Goal: Communication & Community: Answer question/provide support

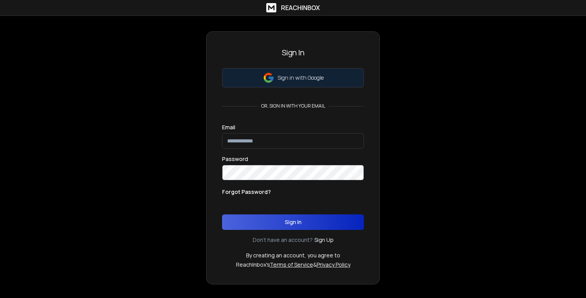
click at [278, 83] on button "Sign in with Google" at bounding box center [293, 77] width 142 height 19
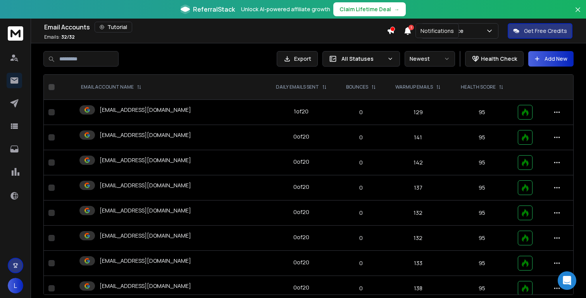
click at [408, 31] on icon at bounding box center [407, 31] width 7 height 8
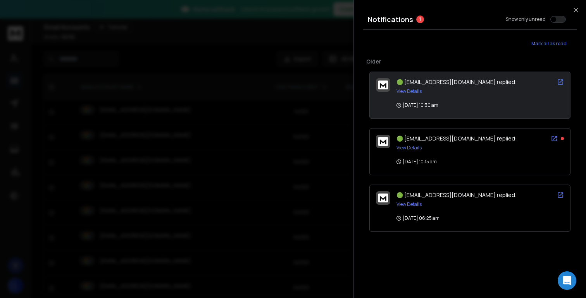
click at [486, 100] on div "[DATE] 10:30 am" at bounding box center [479, 105] width 167 height 14
click at [437, 91] on div "🟢 [EMAIL_ADDRESS][DOMAIN_NAME] replied: View Details [DATE] 10:30 am" at bounding box center [479, 95] width 167 height 34
click at [400, 91] on div "View Details" at bounding box center [408, 91] width 25 height 6
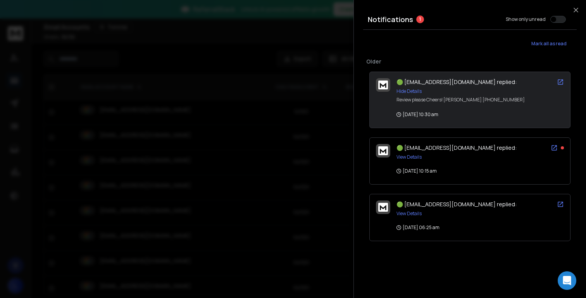
click at [414, 105] on div "🟢 [EMAIL_ADDRESS][DOMAIN_NAME] replied: Hide Details Review please Cheers! [PER…" at bounding box center [479, 99] width 167 height 43
click at [473, 84] on span "🟢 [EMAIL_ADDRESS][DOMAIN_NAME] replied:" at bounding box center [456, 81] width 120 height 7
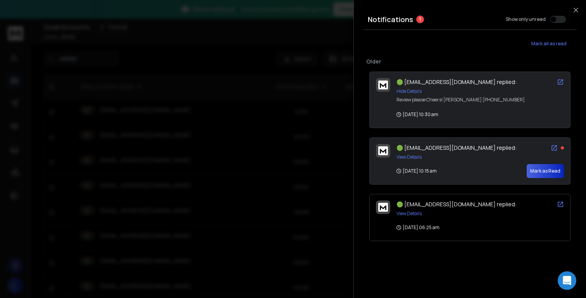
click at [408, 159] on div "View Details" at bounding box center [408, 157] width 25 height 6
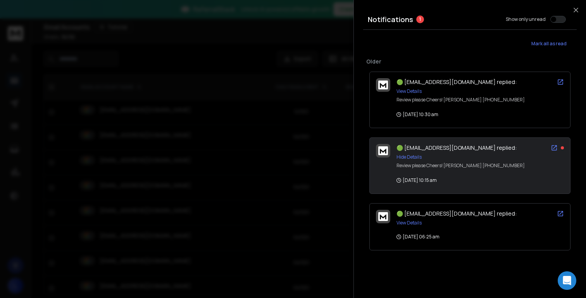
click at [557, 19] on button "Show only unread" at bounding box center [558, 19] width 16 height 7
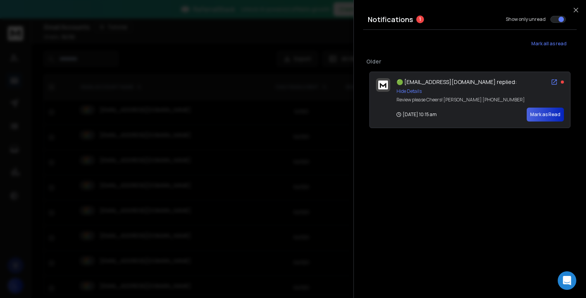
click at [431, 90] on div "Hide Details Review please Cheers! [PERSON_NAME] [PHONE_NUMBER]" at bounding box center [460, 95] width 128 height 19
click at [553, 112] on button "Mark as Read" at bounding box center [545, 115] width 37 height 14
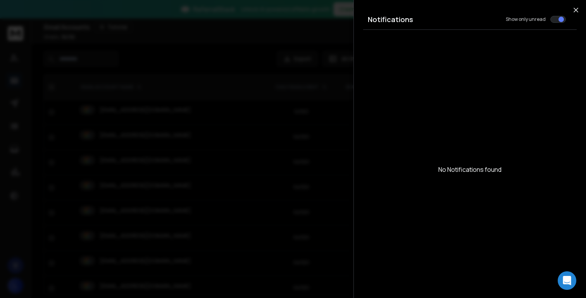
click at [574, 7] on icon "button" at bounding box center [576, 10] width 8 height 8
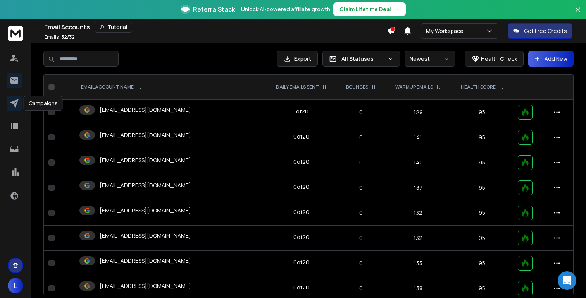
click at [14, 107] on icon at bounding box center [14, 103] width 9 height 9
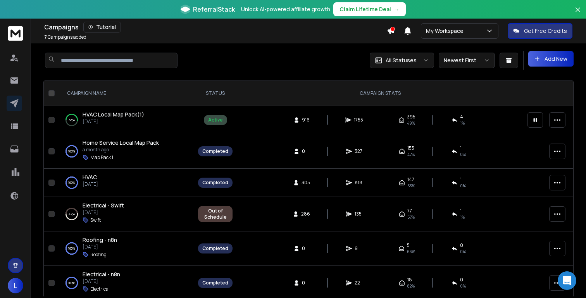
click at [232, 122] on td "Active" at bounding box center [215, 120] width 44 height 28
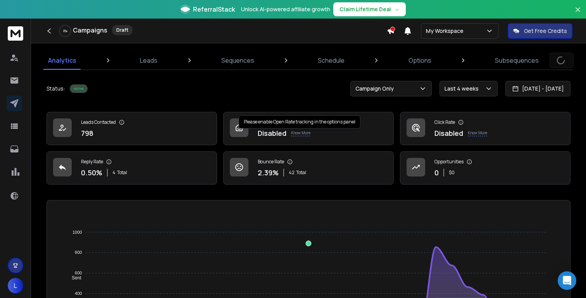
click at [297, 132] on p "Know More" at bounding box center [300, 133] width 19 height 6
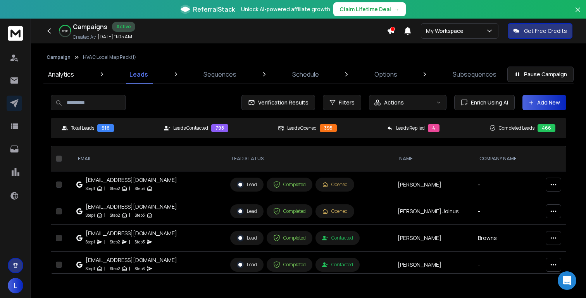
click at [61, 71] on p "Analytics" at bounding box center [61, 74] width 26 height 9
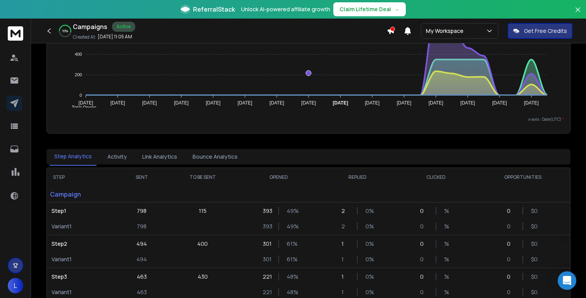
scroll to position [271, 0]
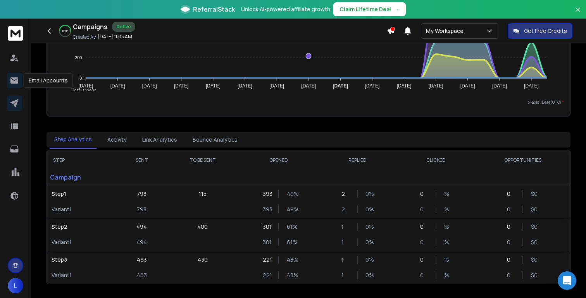
click at [15, 82] on icon at bounding box center [14, 81] width 8 height 6
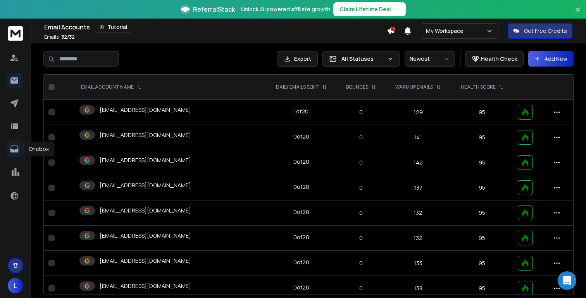
click at [14, 150] on icon at bounding box center [14, 149] width 9 height 9
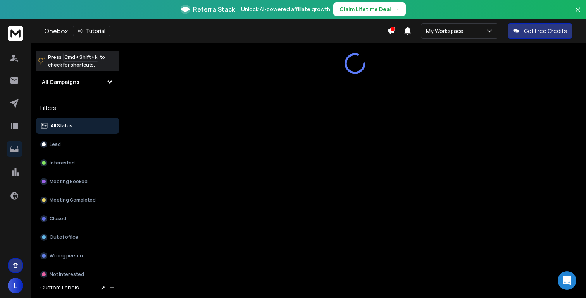
click at [82, 128] on button "All Status" at bounding box center [78, 126] width 84 height 16
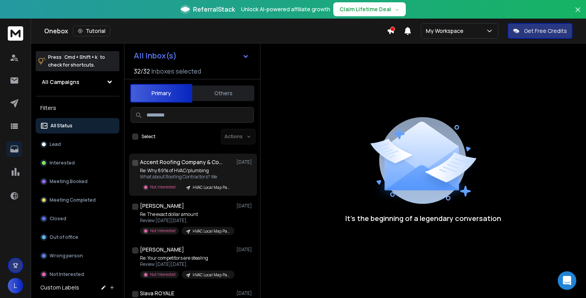
click at [229, 176] on p "What about Roofing Contractors? We" at bounding box center [186, 177] width 93 height 6
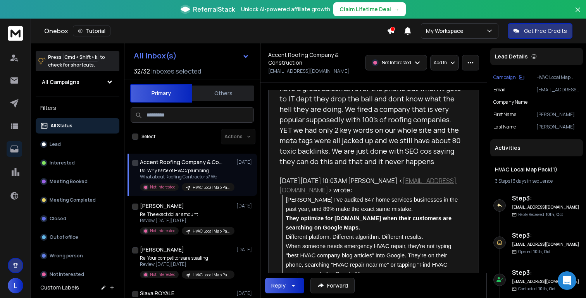
scroll to position [155, 0]
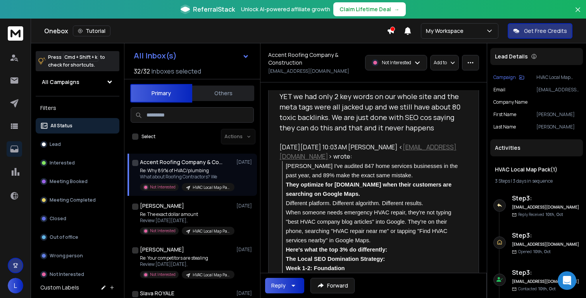
click at [283, 286] on div "Reply" at bounding box center [278, 286] width 14 height 8
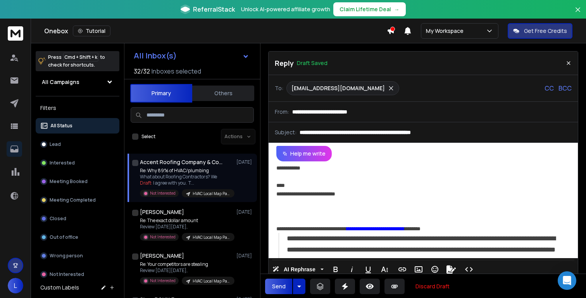
scroll to position [84, 0]
click at [279, 284] on button "Send" at bounding box center [278, 287] width 27 height 16
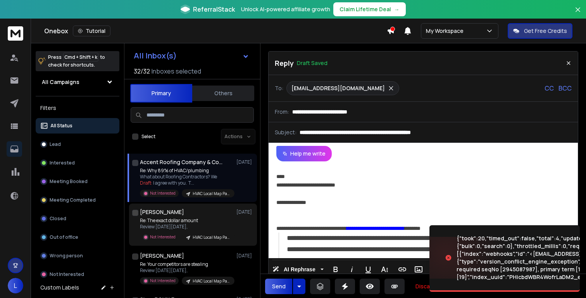
click at [201, 219] on p "Re: The exact dollar amount" at bounding box center [186, 221] width 93 height 6
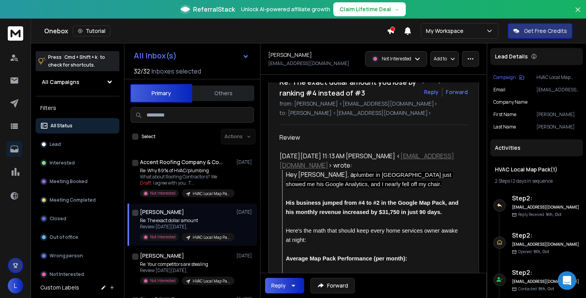
scroll to position [41, 0]
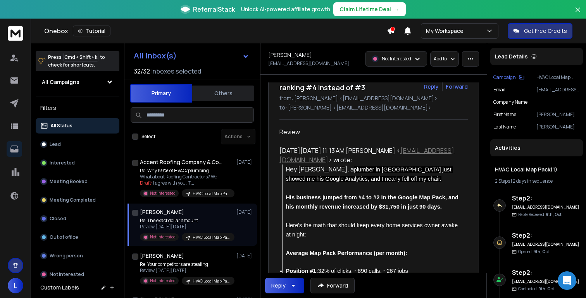
click at [278, 288] on div "Reply" at bounding box center [278, 286] width 14 height 8
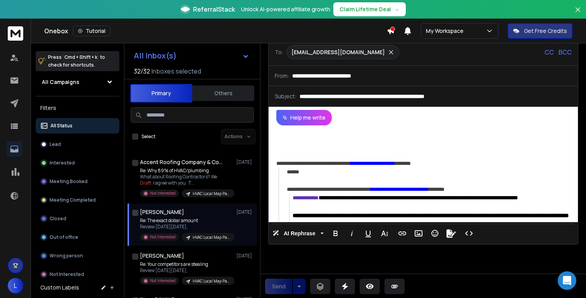
scroll to position [0, 0]
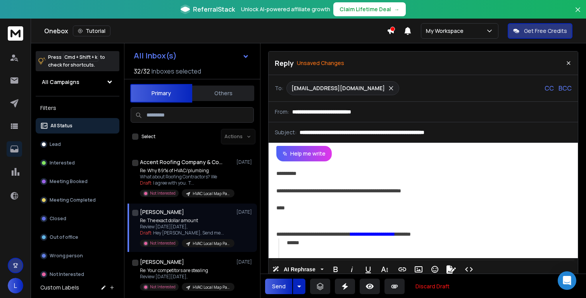
click at [279, 282] on button "Send" at bounding box center [278, 287] width 27 height 16
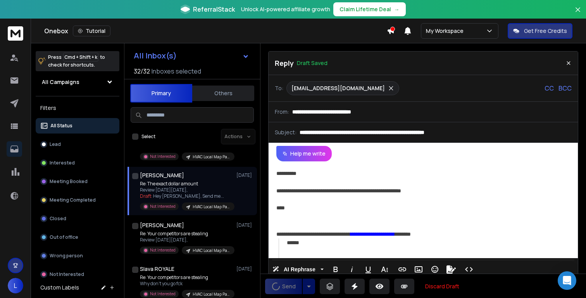
scroll to position [40, 0]
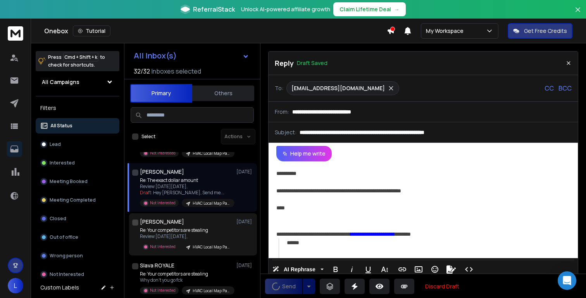
click at [217, 237] on p "Review [DATE][DATE]," at bounding box center [186, 237] width 93 height 6
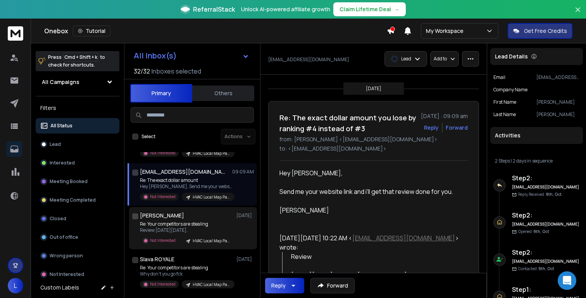
click at [185, 219] on div "[PERSON_NAME] [DATE]" at bounding box center [197, 216] width 114 height 8
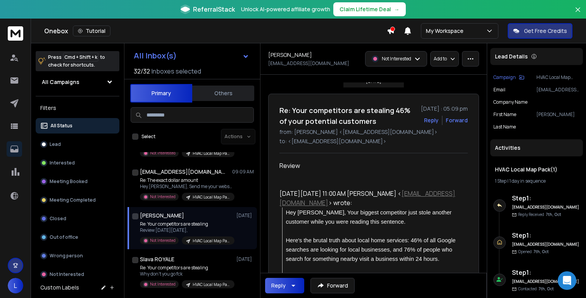
scroll to position [0, 0]
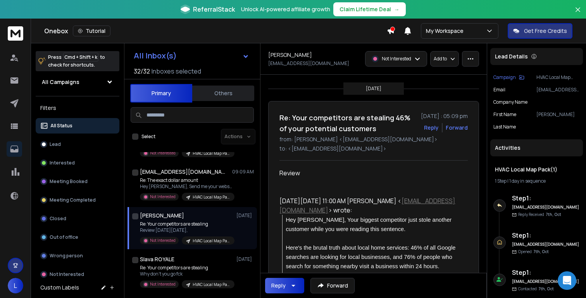
click at [283, 286] on div "Reply" at bounding box center [278, 286] width 14 height 8
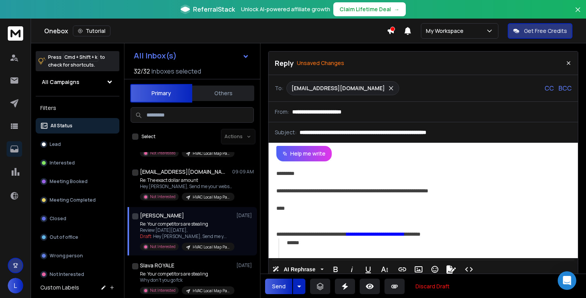
click at [283, 283] on button "Send" at bounding box center [278, 287] width 27 height 16
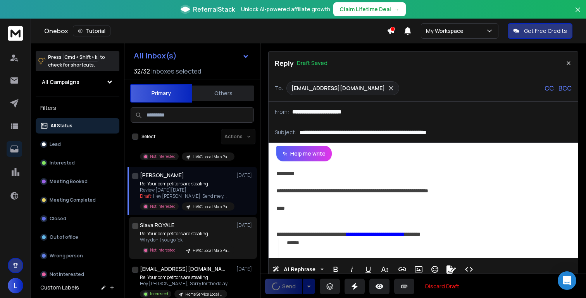
scroll to position [93, 0]
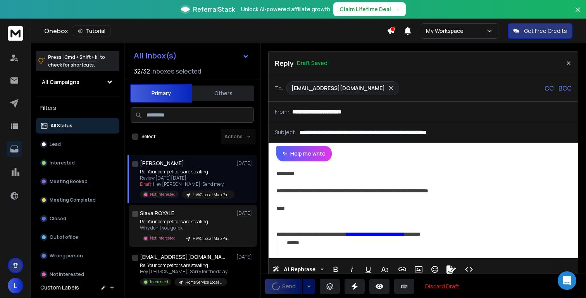
click at [214, 229] on p "Why don’t you go fck" at bounding box center [186, 228] width 93 height 6
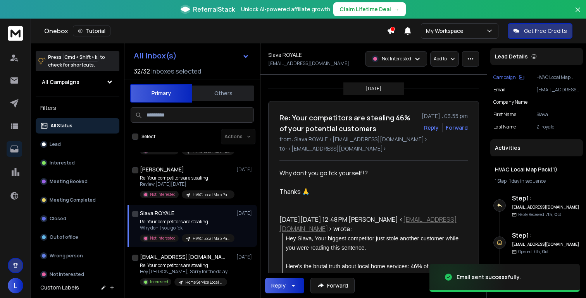
scroll to position [86, 0]
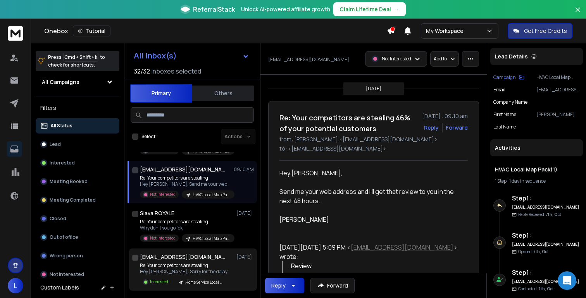
click at [210, 266] on p "Re: Your competitors are stealing" at bounding box center [184, 266] width 88 height 6
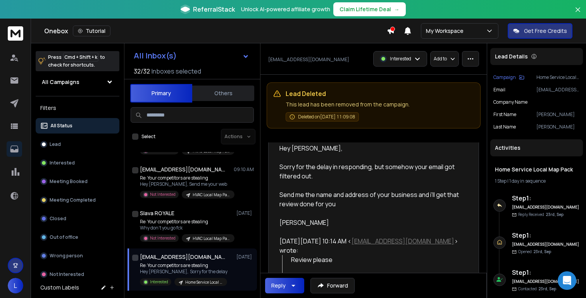
scroll to position [103, 0]
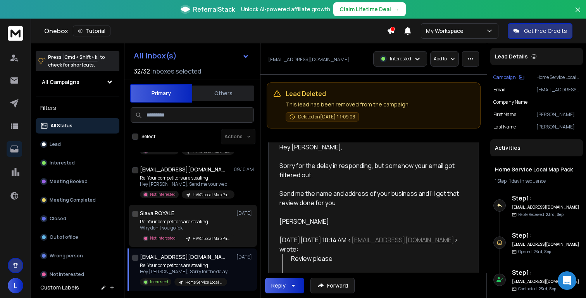
click at [213, 233] on div "Re: Your competitors are stealing Why don’t you go fck Not Interested HVAC Loca…" at bounding box center [187, 231] width 95 height 24
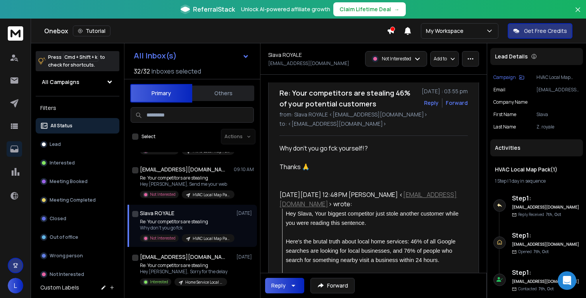
scroll to position [7, 0]
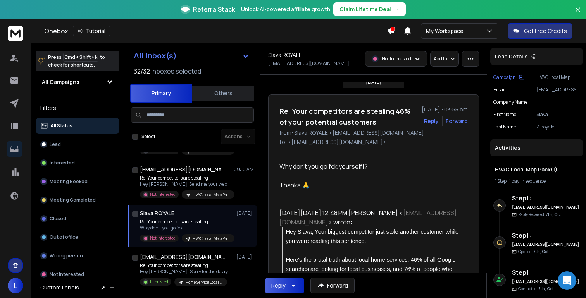
click at [277, 291] on button "Reply" at bounding box center [284, 286] width 39 height 16
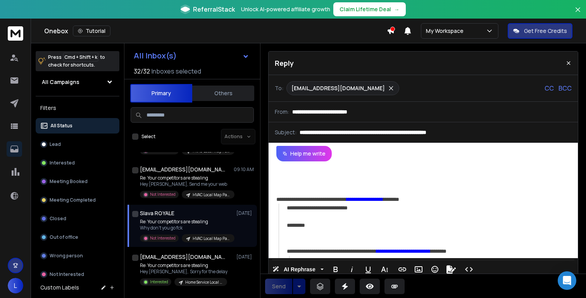
scroll to position [93, 0]
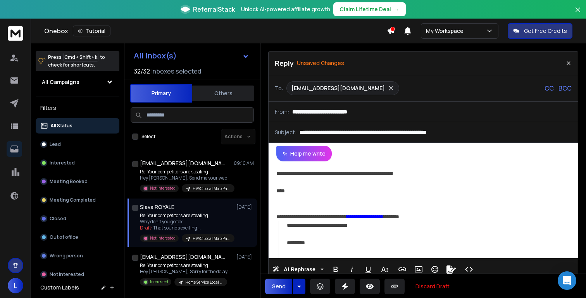
click at [274, 286] on button "Send" at bounding box center [278, 287] width 27 height 16
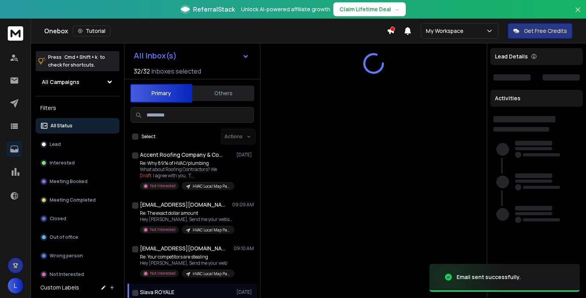
scroll to position [0, 0]
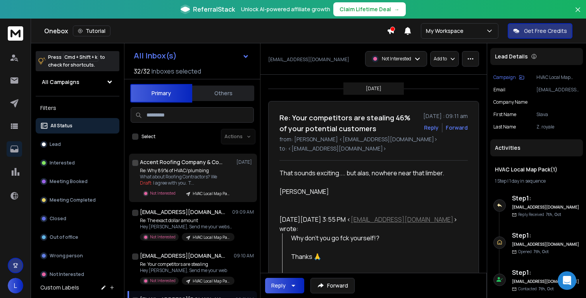
click at [218, 183] on p "Draft: I agree with you. T ..." at bounding box center [186, 183] width 93 height 6
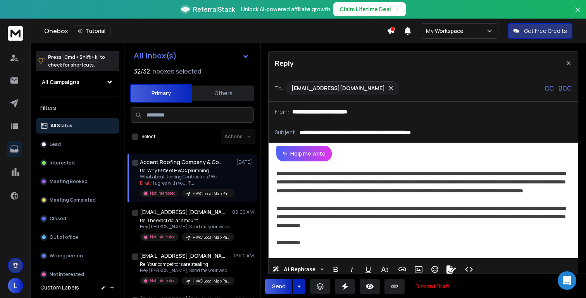
click at [222, 174] on p "What about Roofing Contractors? We" at bounding box center [186, 177] width 93 height 6
click at [375, 88] on p "[EMAIL_ADDRESS][DOMAIN_NAME]" at bounding box center [337, 88] width 93 height 8
copy p
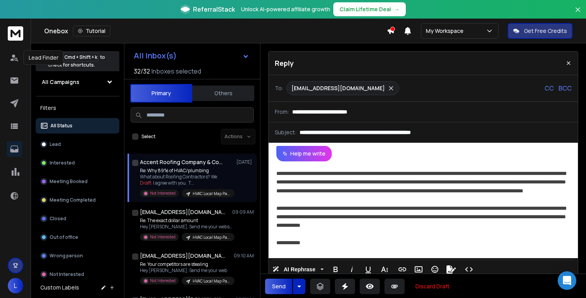
click at [16, 29] on icon at bounding box center [16, 33] width 16 height 14
